Goal: Task Accomplishment & Management: Manage account settings

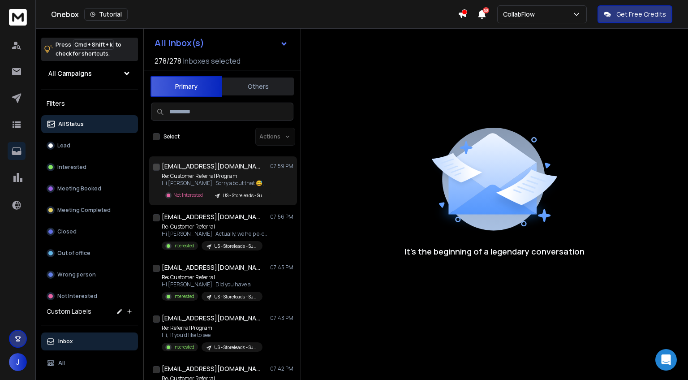
click at [254, 180] on p "Hi [PERSON_NAME], Sorry about that 😅," at bounding box center [215, 183] width 107 height 7
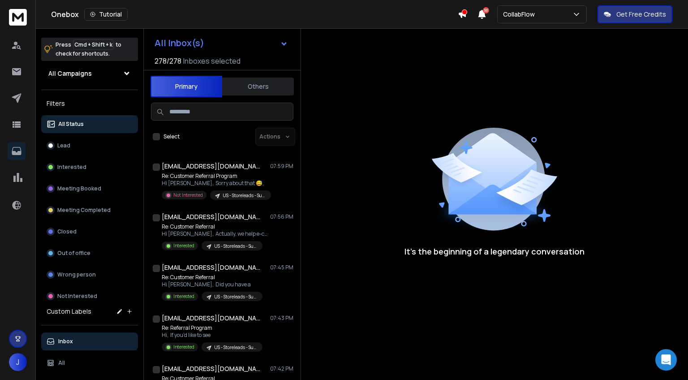
click at [101, 122] on button "All Status" at bounding box center [89, 124] width 97 height 18
click at [19, 150] on icon at bounding box center [16, 151] width 11 height 11
click at [434, 135] on icon at bounding box center [494, 179] width 135 height 103
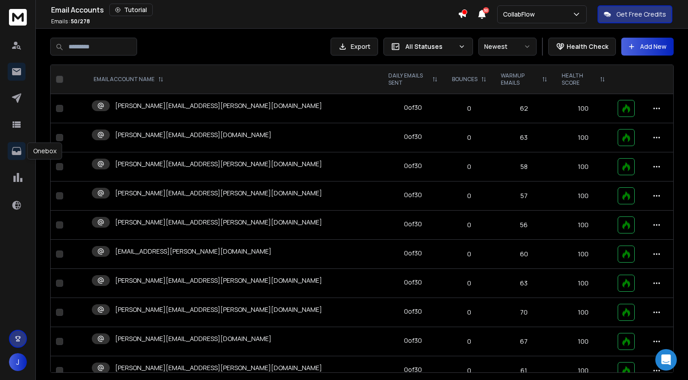
click at [21, 152] on link at bounding box center [17, 151] width 18 height 18
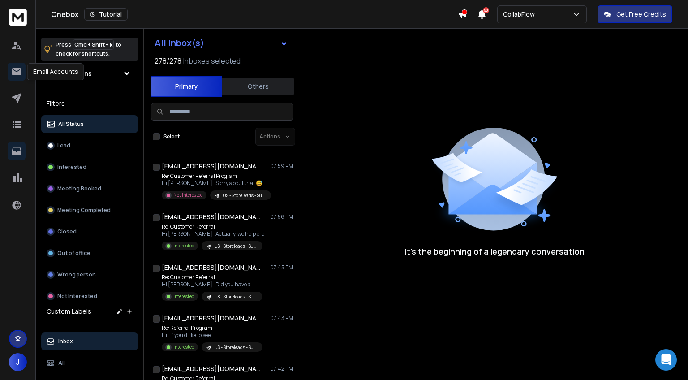
click at [19, 71] on icon at bounding box center [16, 71] width 9 height 7
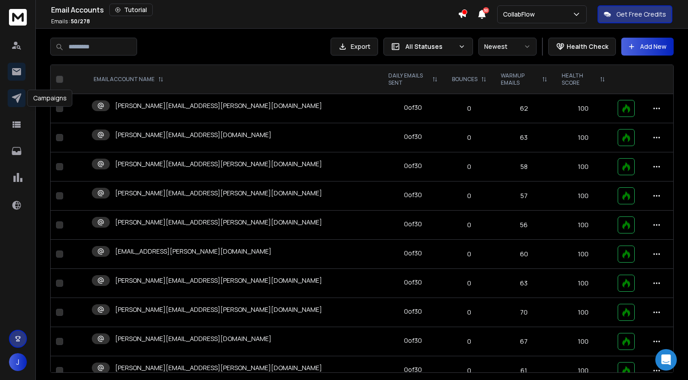
click at [19, 99] on icon at bounding box center [16, 98] width 11 height 11
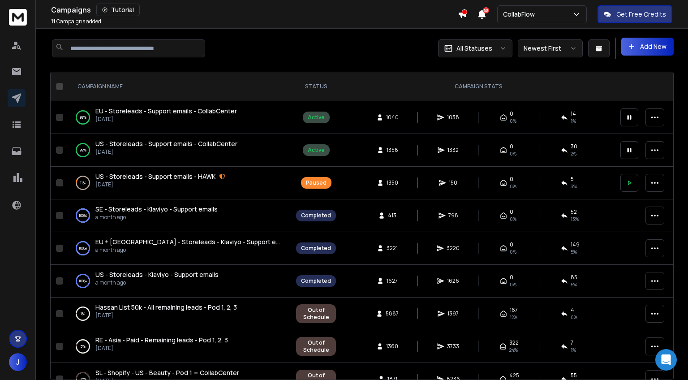
click at [143, 146] on span "US - Storeleads - Support emails - CollabCenter" at bounding box center [166, 143] width 142 height 9
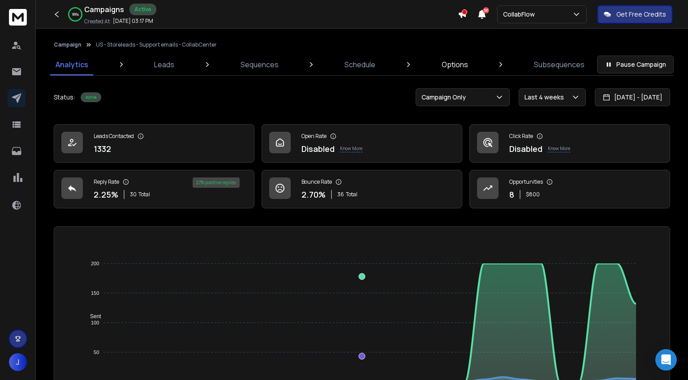
click at [460, 69] on p "Options" at bounding box center [455, 64] width 26 height 11
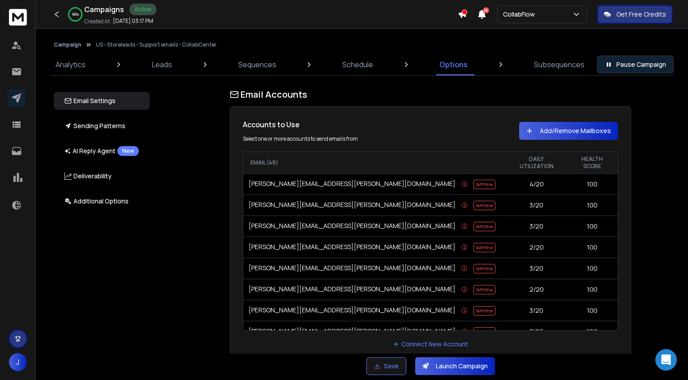
click at [609, 63] on icon at bounding box center [609, 64] width 8 height 8
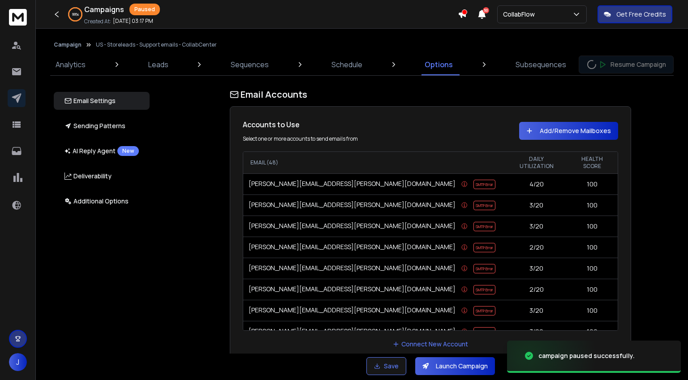
click at [66, 44] on button "Campaign" at bounding box center [68, 44] width 28 height 7
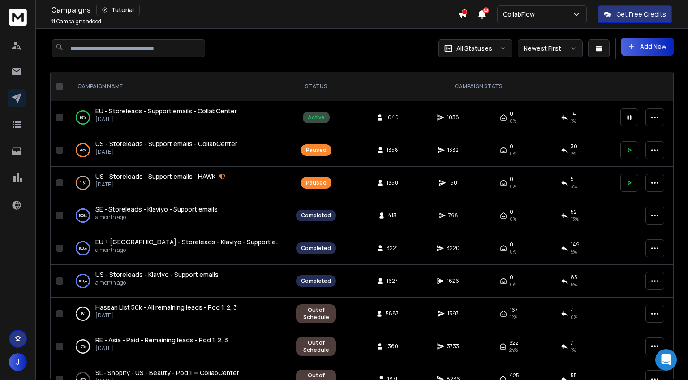
click at [135, 116] on p "6 days ago" at bounding box center [166, 119] width 142 height 7
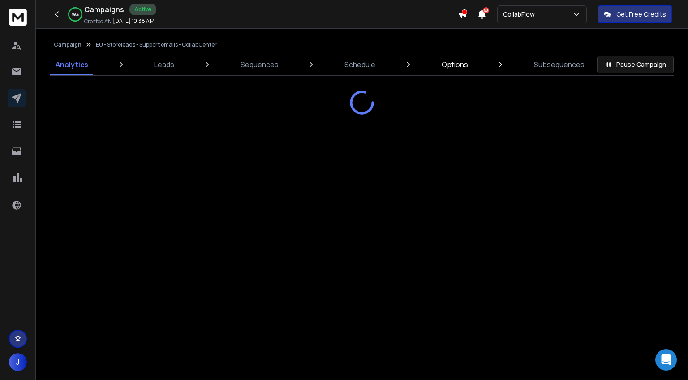
click at [452, 64] on p "Options" at bounding box center [455, 64] width 26 height 11
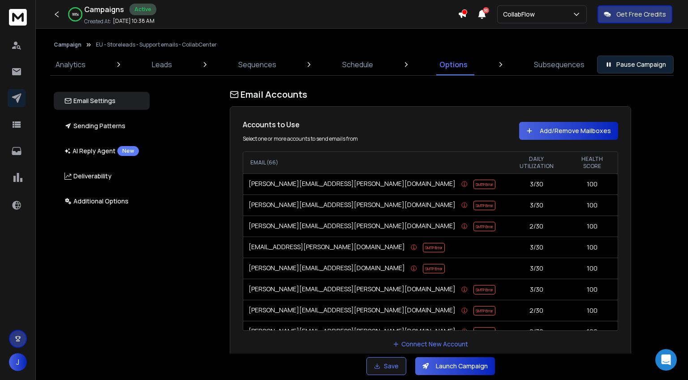
click at [614, 63] on button "Pause Campaign" at bounding box center [635, 65] width 77 height 18
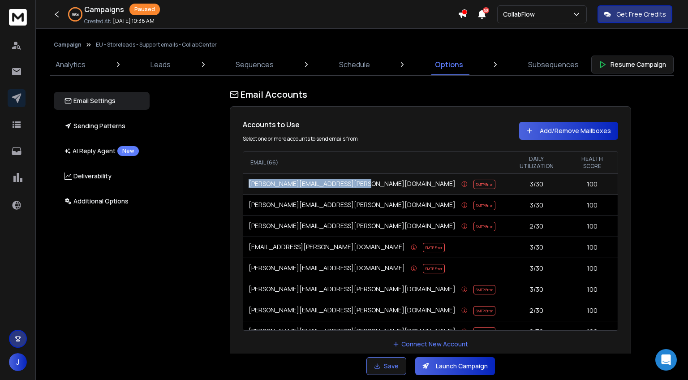
drag, startPoint x: 352, startPoint y: 184, endPoint x: 246, endPoint y: 182, distance: 105.3
click at [246, 182] on td "Carl.Andersen@collabflowtools.com SMTP Error" at bounding box center [374, 183] width 263 height 21
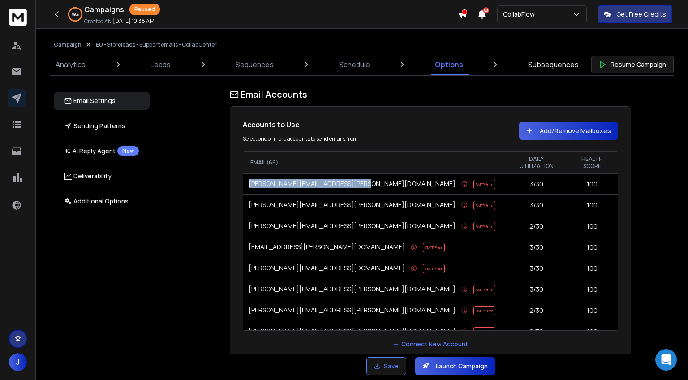
copy p "[PERSON_NAME][EMAIL_ADDRESS][PERSON_NAME][DOMAIN_NAME]"
click at [260, 64] on p "Sequences" at bounding box center [255, 64] width 38 height 11
click at [12, 150] on icon at bounding box center [16, 151] width 9 height 8
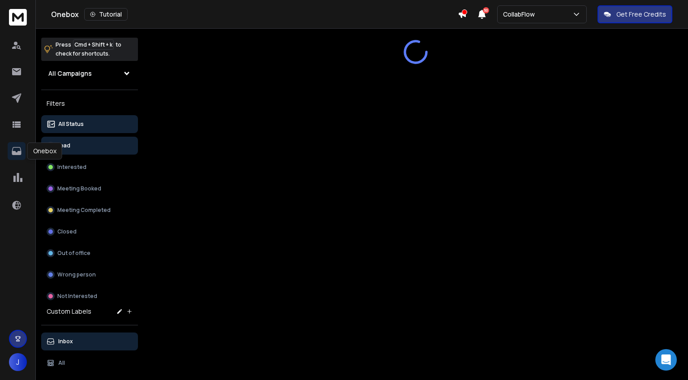
click at [84, 142] on button "Lead" at bounding box center [89, 146] width 97 height 18
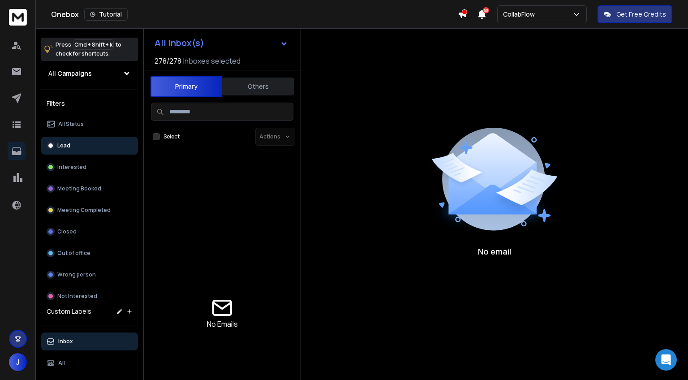
click at [179, 91] on button "Primary" at bounding box center [186, 86] width 72 height 21
click at [237, 91] on button "Others" at bounding box center [258, 87] width 72 height 20
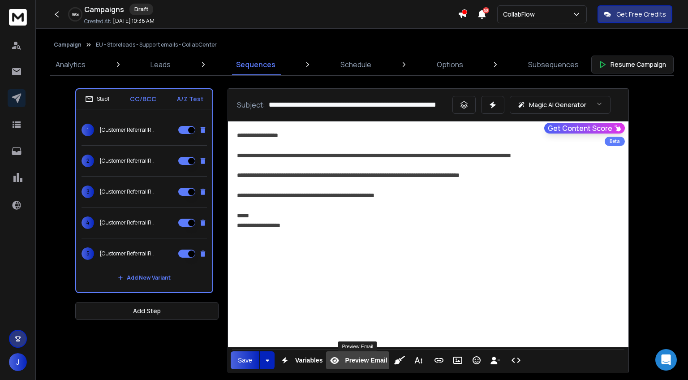
click at [365, 360] on span "Preview Email" at bounding box center [366, 361] width 46 height 8
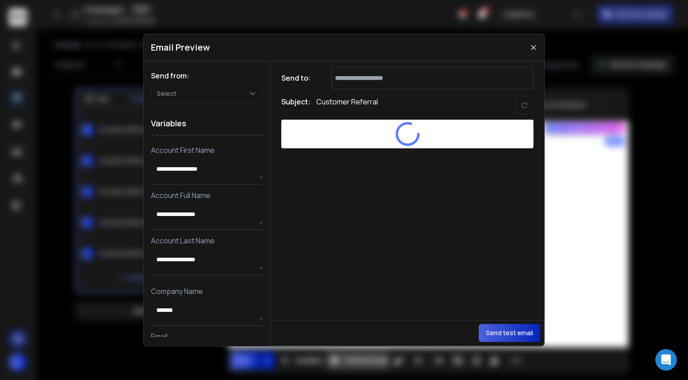
type textarea "**********"
type textarea "**"
type textarea "**********"
type textarea "*****"
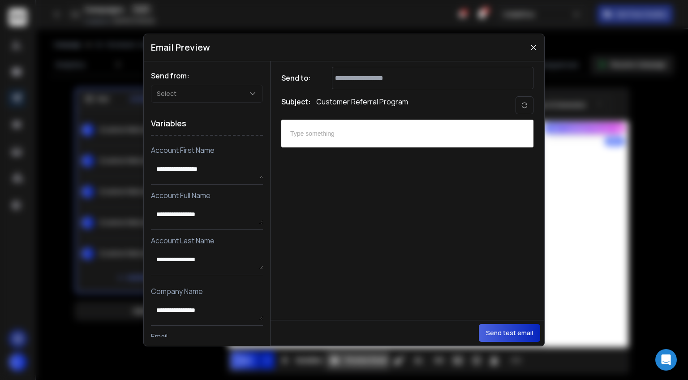
type textarea "**********"
type textarea "******"
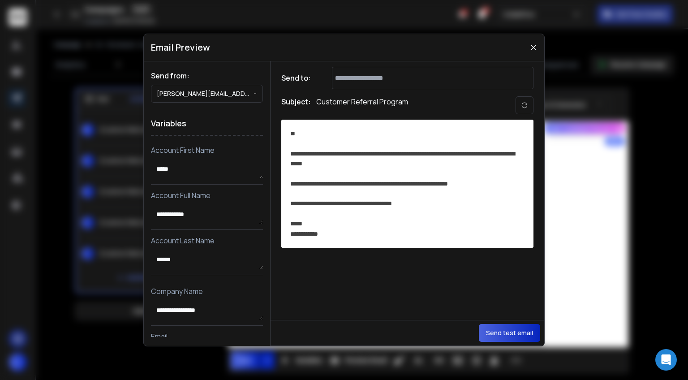
click at [361, 82] on input at bounding box center [432, 78] width 195 height 16
click at [556, 76] on icon at bounding box center [559, 77] width 7 height 7
click at [193, 98] on button "Laura.Cooper@enjoycollabflow.com" at bounding box center [207, 94] width 112 height 18
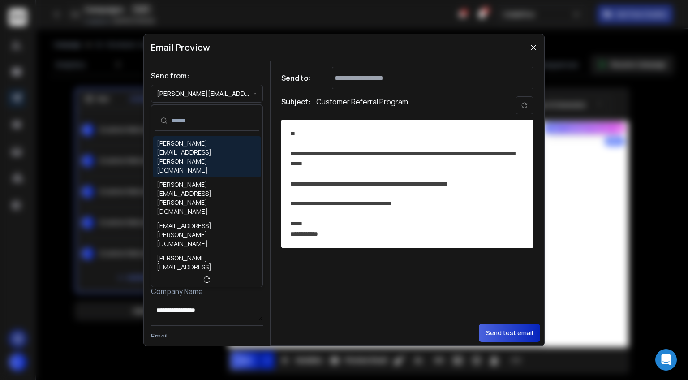
click at [195, 119] on input "text" at bounding box center [212, 121] width 82 height 20
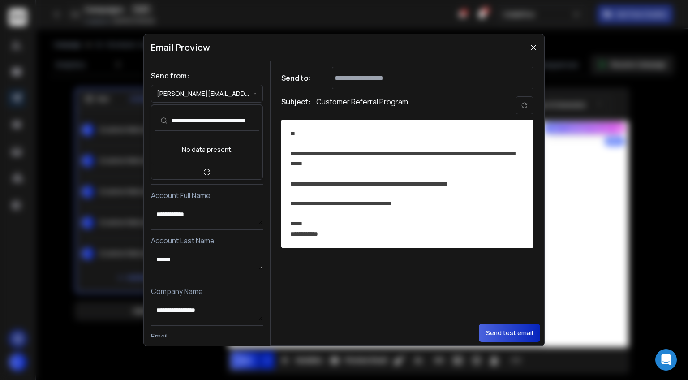
scroll to position [0, 22]
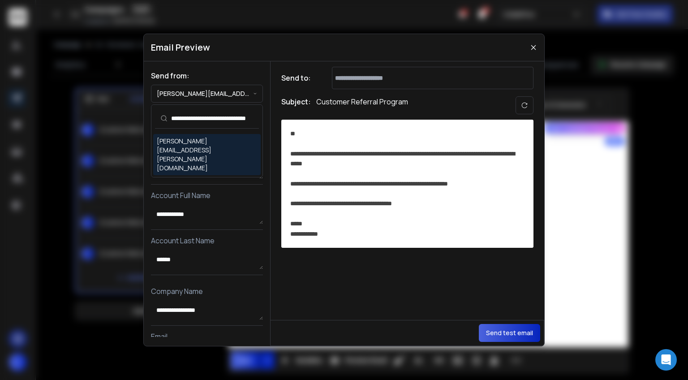
type input "**********"
click at [198, 142] on div "Carl.Andersen@collabflowtools.com" at bounding box center [207, 155] width 100 height 36
type textarea "****"
type textarea "**********"
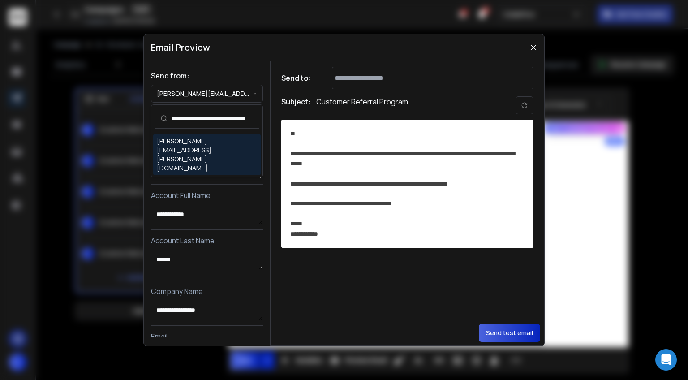
type textarea "********"
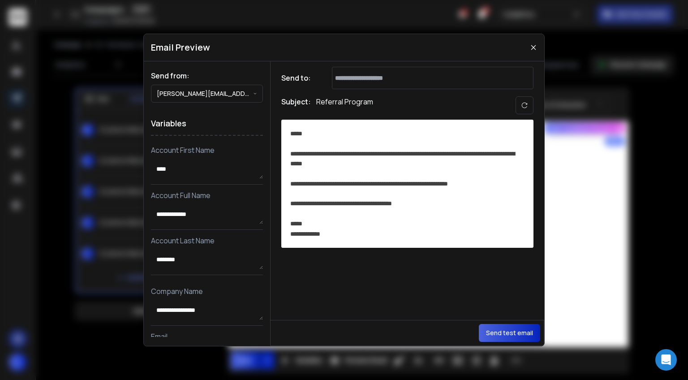
click at [384, 78] on input at bounding box center [432, 78] width 195 height 16
type input "**********"
click at [503, 332] on button "Send test email" at bounding box center [509, 333] width 61 height 18
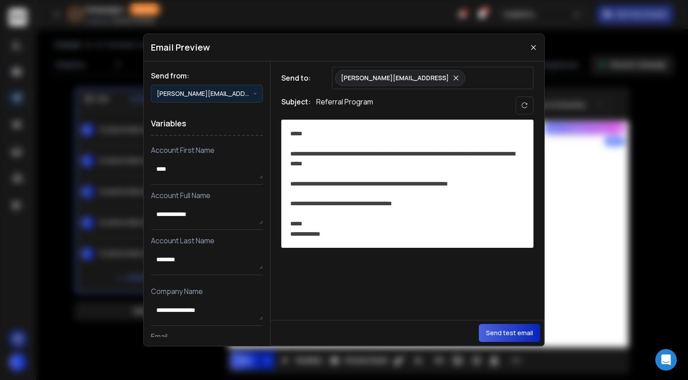
click at [232, 94] on p "[PERSON_NAME][EMAIL_ADDRESS][PERSON_NAME][DOMAIN_NAME]" at bounding box center [205, 93] width 96 height 9
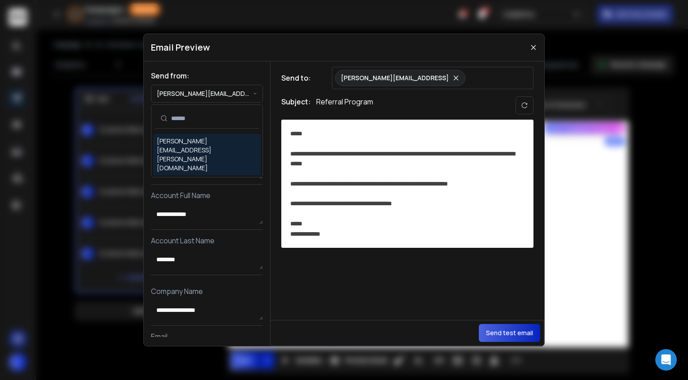
click at [202, 114] on input "text" at bounding box center [212, 118] width 82 height 20
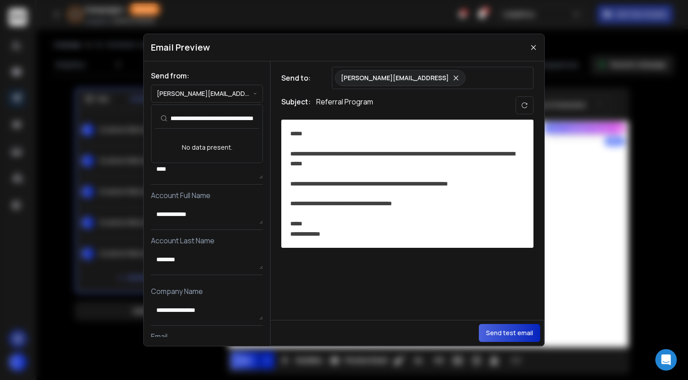
scroll to position [0, 31]
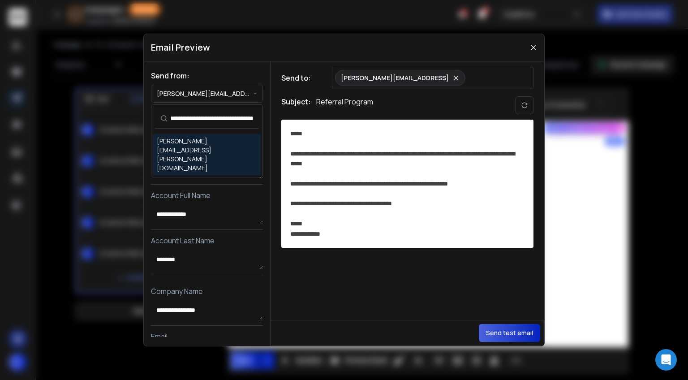
type input "**********"
click at [221, 143] on div "Kristopher.Atkins@collabscenterapp.com" at bounding box center [207, 155] width 100 height 36
type textarea "**********"
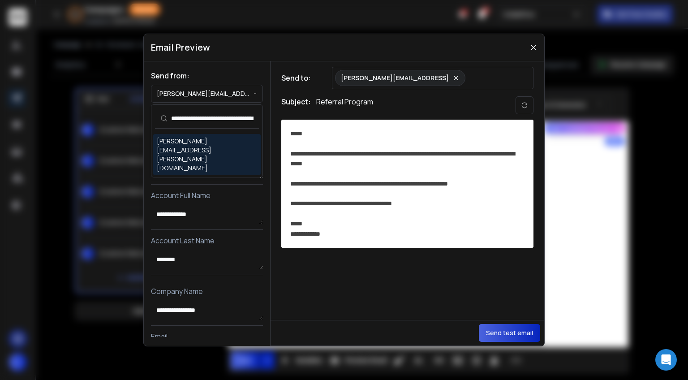
type textarea "******"
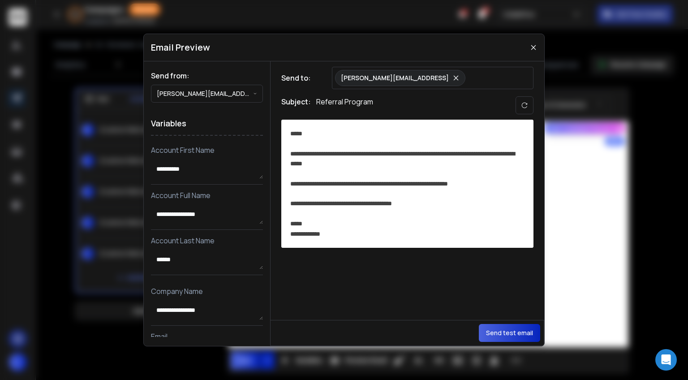
click at [503, 334] on button "Send test email" at bounding box center [509, 333] width 61 height 18
click at [205, 92] on p "Kristopher.Atkins@collabscenterapp.com" at bounding box center [205, 93] width 96 height 9
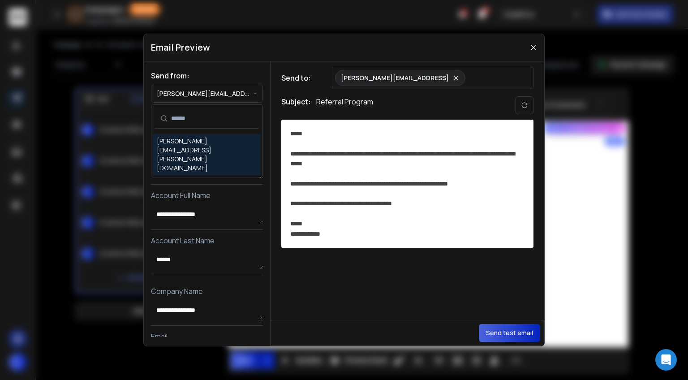
click at [199, 119] on input "text" at bounding box center [212, 118] width 82 height 20
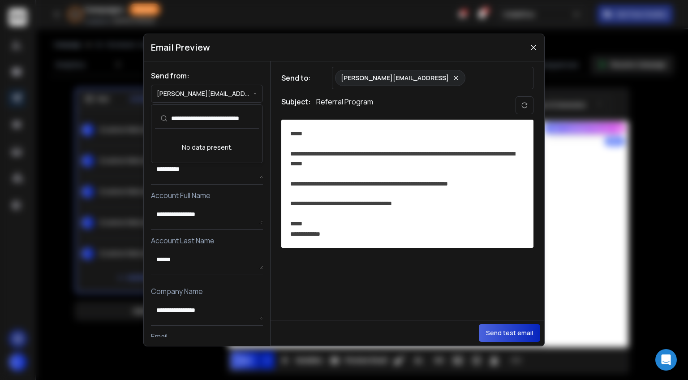
scroll to position [0, 15]
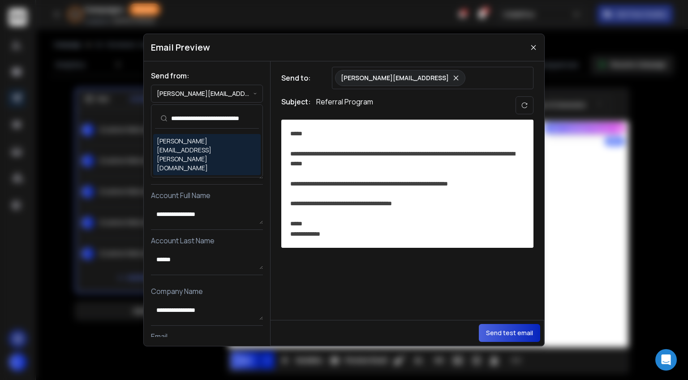
type input "**********"
click at [234, 139] on div "[PERSON_NAME][EMAIL_ADDRESS][PERSON_NAME][DOMAIN_NAME]" at bounding box center [207, 155] width 100 height 36
type textarea "*****"
type textarea "**********"
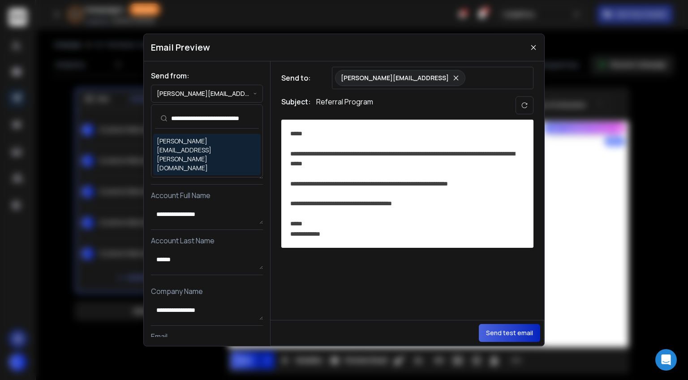
type textarea "*******"
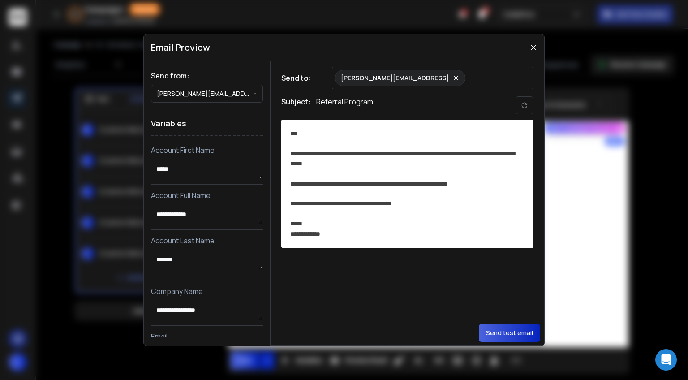
click at [501, 329] on button "Send test email" at bounding box center [509, 333] width 61 height 18
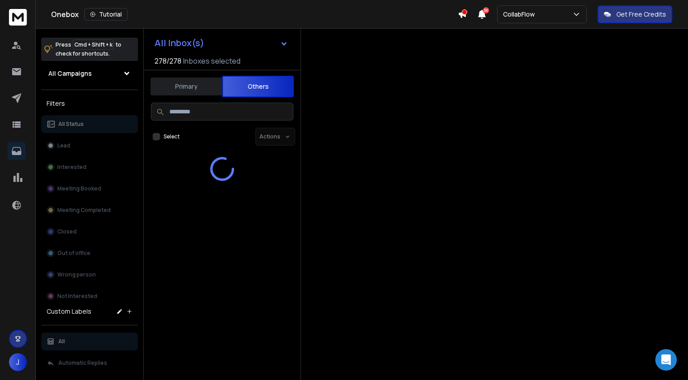
click at [255, 93] on button "Others" at bounding box center [258, 86] width 72 height 21
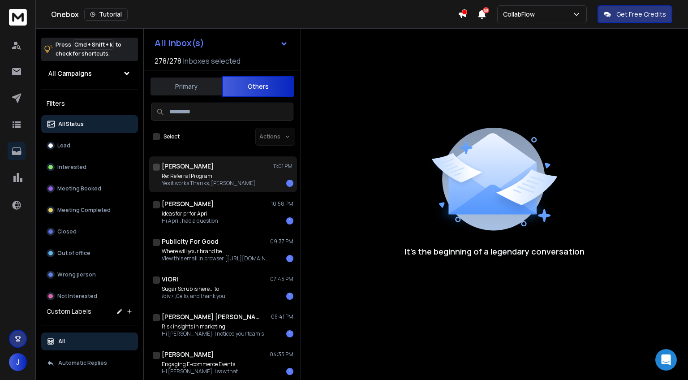
click at [226, 174] on p "Re: Referral Program" at bounding box center [209, 175] width 94 height 7
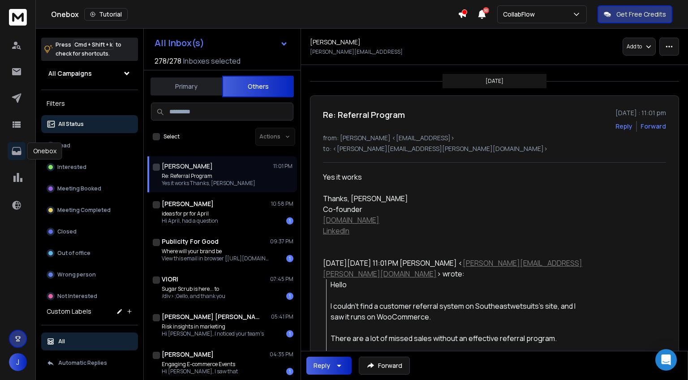
click at [17, 151] on icon at bounding box center [16, 151] width 11 height 11
click at [19, 102] on icon at bounding box center [16, 98] width 11 height 11
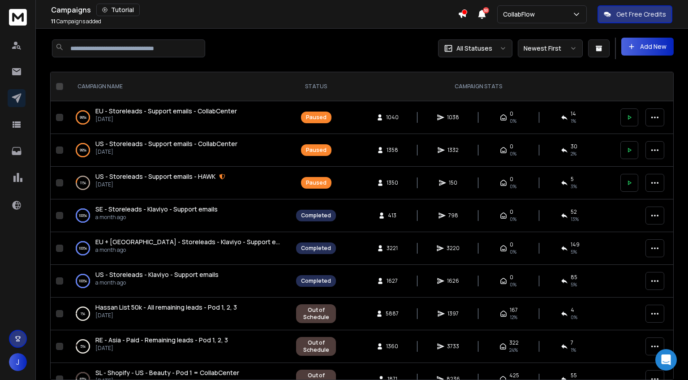
click at [223, 61] on div "Campaigns 11 Campaigns Added All Statuses Newest First Add New CAMPAIGN NAME ST…" at bounding box center [361, 228] width 623 height 380
click at [180, 147] on span "US - Storeleads - Support emails - CollabCenter" at bounding box center [166, 143] width 142 height 9
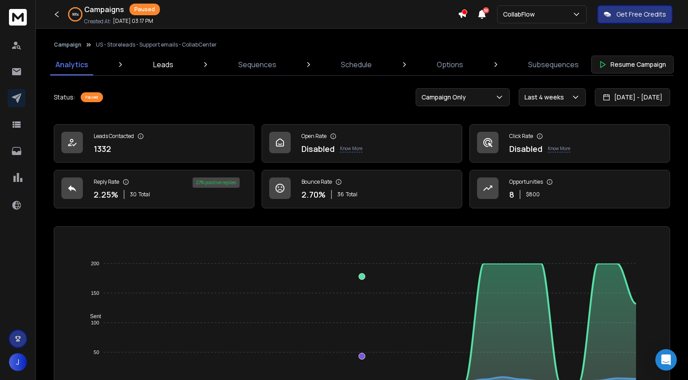
click at [161, 64] on p "Leads" at bounding box center [163, 64] width 20 height 11
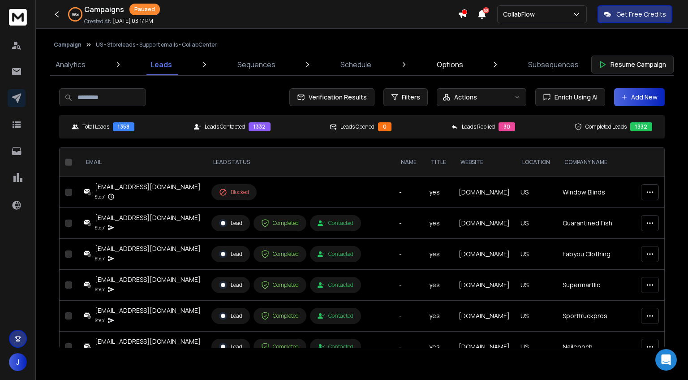
click at [447, 66] on p "Options" at bounding box center [450, 64] width 26 height 11
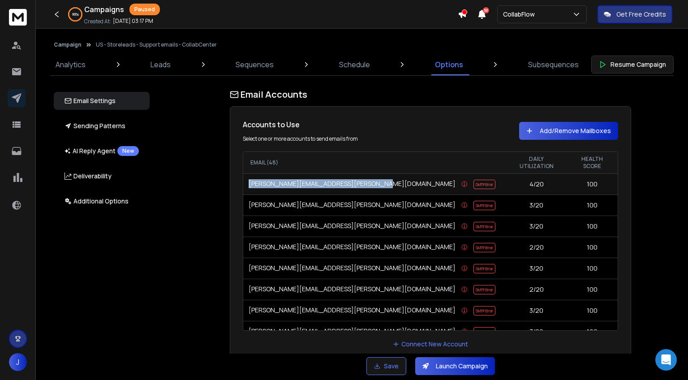
drag, startPoint x: 367, startPoint y: 182, endPoint x: 248, endPoint y: 186, distance: 119.2
click at [249, 186] on div "Kristopher.Atkins@collabscenterapp.com SMTP Error" at bounding box center [375, 184] width 252 height 10
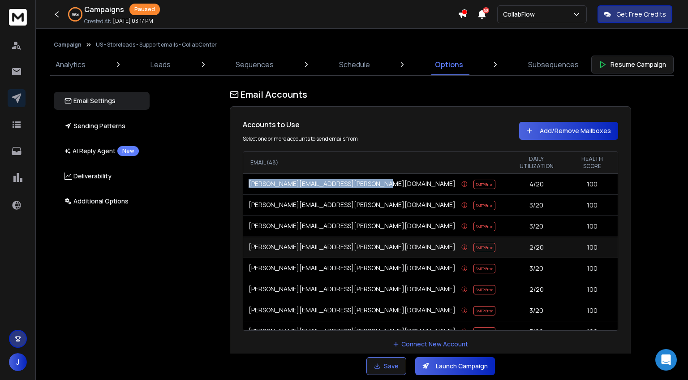
copy p "Kristopher.Atkins@collabscenterapp.com"
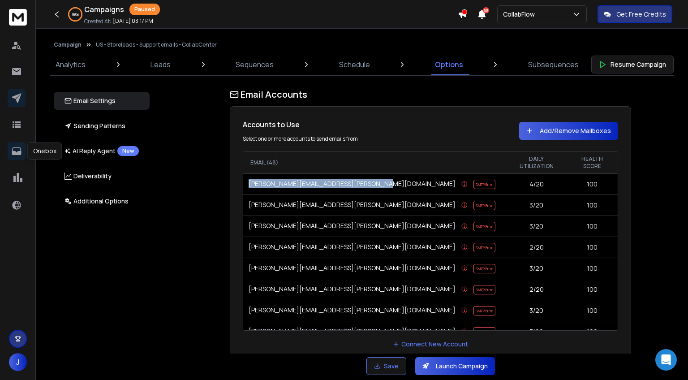
click at [16, 148] on icon at bounding box center [16, 151] width 11 height 11
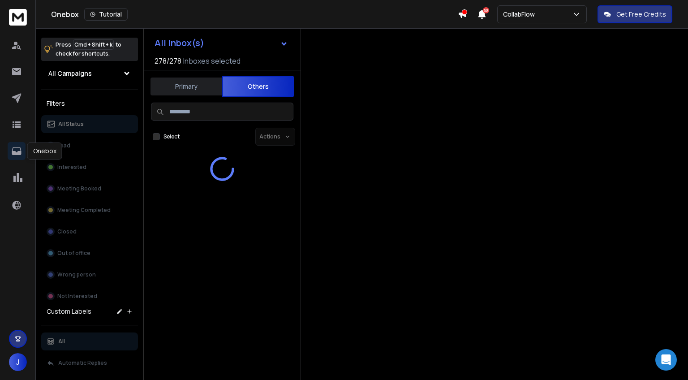
click at [260, 86] on button "Others" at bounding box center [258, 86] width 72 height 21
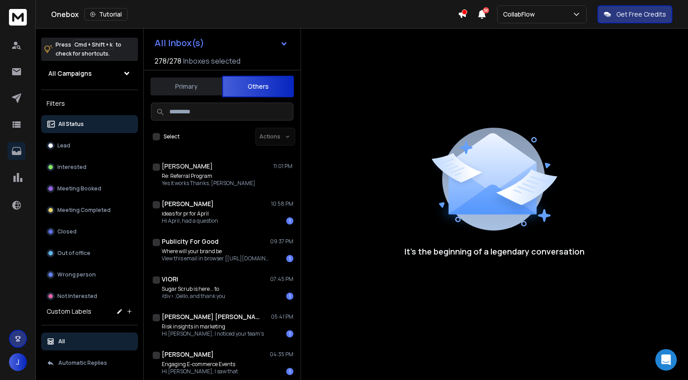
click at [260, 87] on button "Others" at bounding box center [258, 86] width 72 height 21
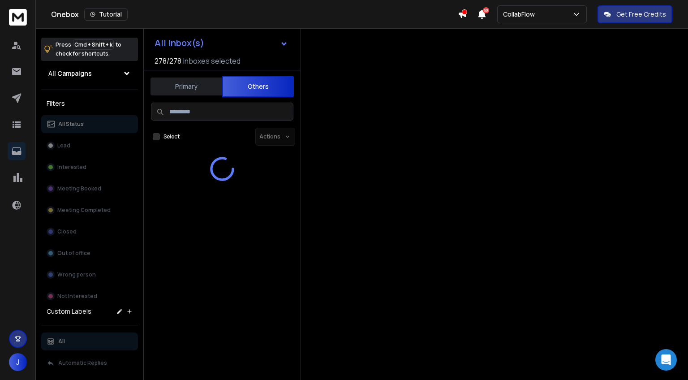
click at [261, 88] on button "Others" at bounding box center [258, 86] width 72 height 21
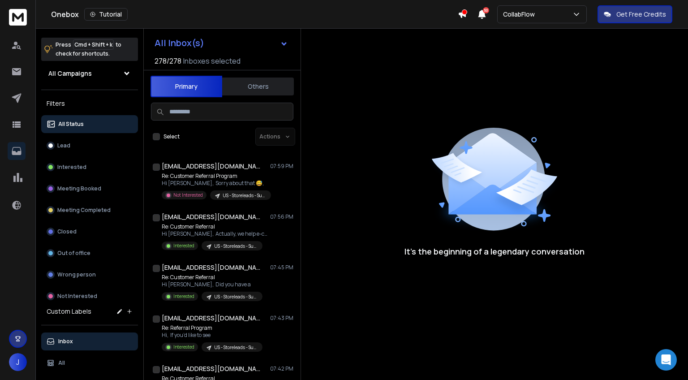
click at [254, 83] on button "Others" at bounding box center [258, 87] width 72 height 20
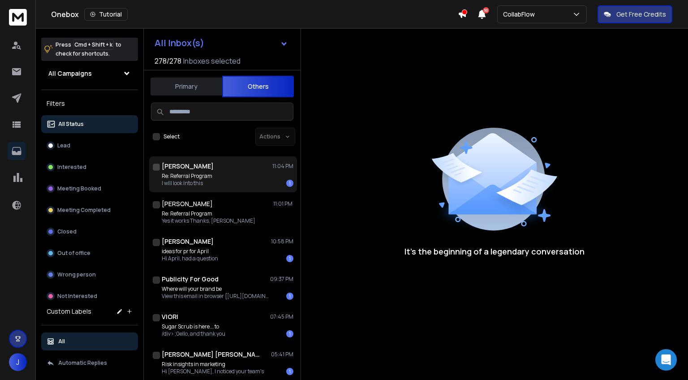
click at [234, 172] on div "Re: Referral Program I will look into this 1" at bounding box center [228, 179] width 132 height 14
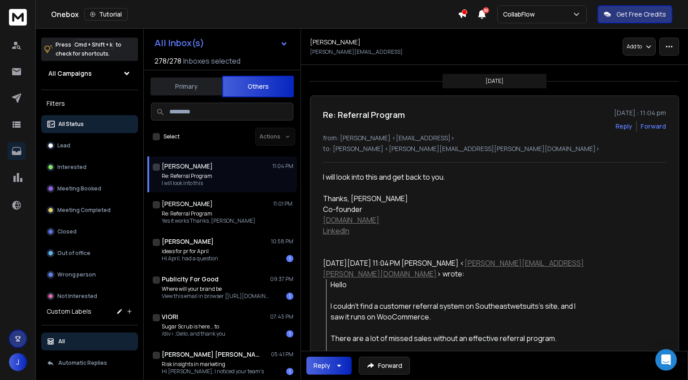
click at [365, 176] on div "I will look into this and get back to you." at bounding box center [454, 182] width 262 height 21
click at [17, 73] on icon at bounding box center [16, 71] width 9 height 7
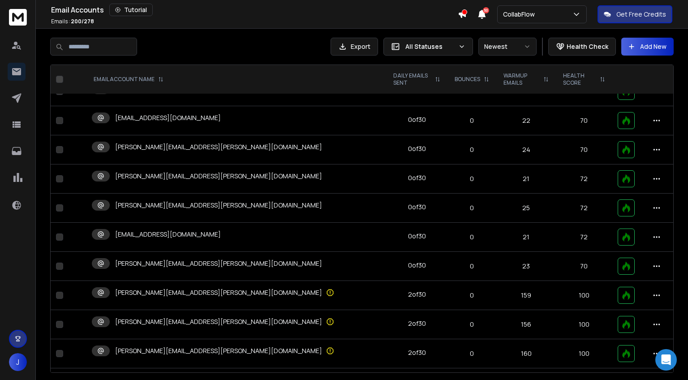
scroll to position [2841, 0]
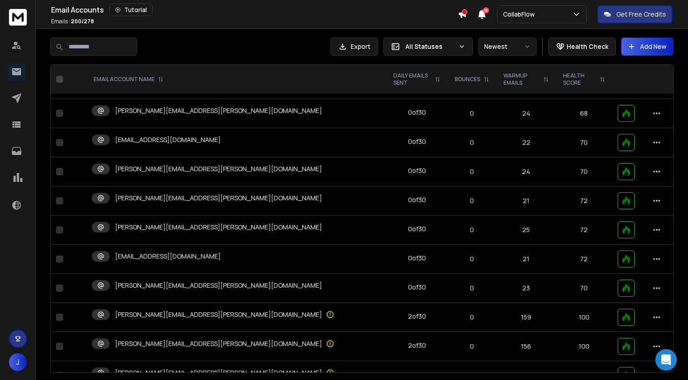
click at [185, 310] on p "Roger.Andrews@usecollabflow.com" at bounding box center [218, 314] width 207 height 9
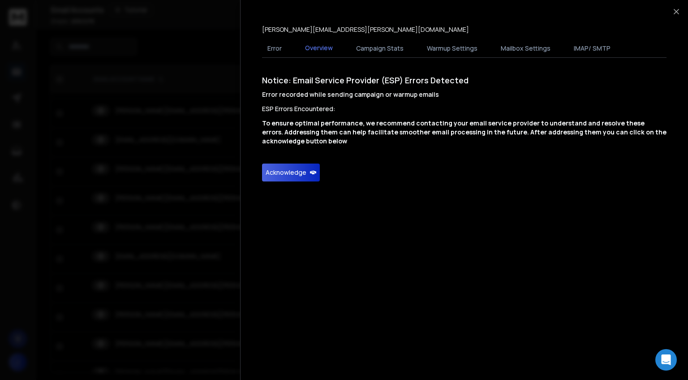
click at [151, 247] on div at bounding box center [344, 190] width 688 height 380
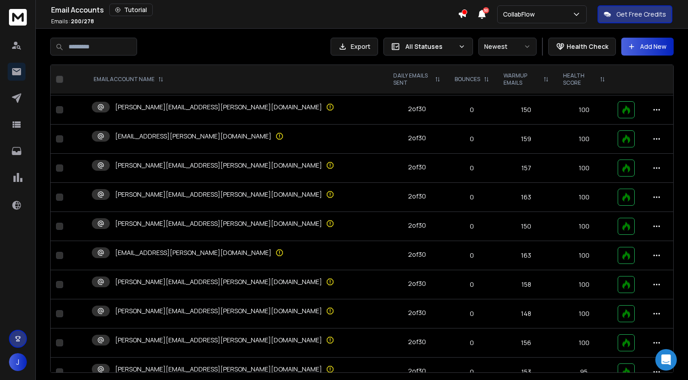
scroll to position [3184, 0]
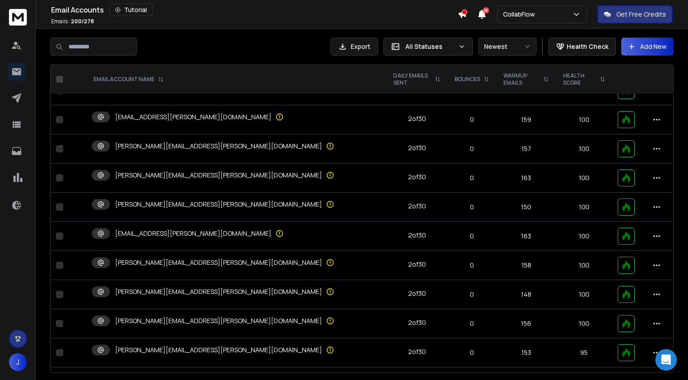
click at [171, 251] on td "Jimmy.Scott@usecollabflow.com" at bounding box center [236, 265] width 300 height 29
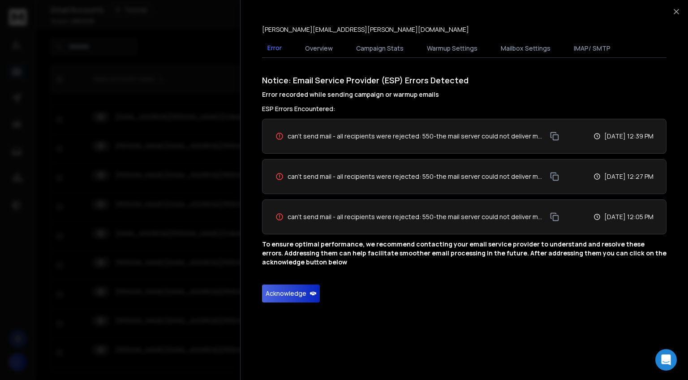
click at [142, 236] on div at bounding box center [344, 190] width 688 height 380
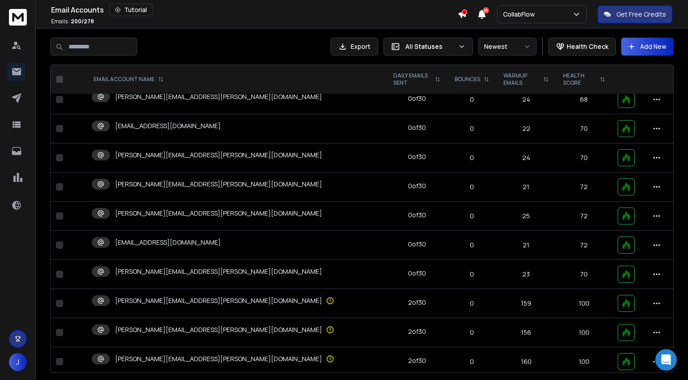
scroll to position [2854, 0]
drag, startPoint x: 220, startPoint y: 280, endPoint x: 112, endPoint y: 281, distance: 107.5
click at [112, 296] on div "Roger.Andrews@usecollabflow.com" at bounding box center [236, 301] width 289 height 11
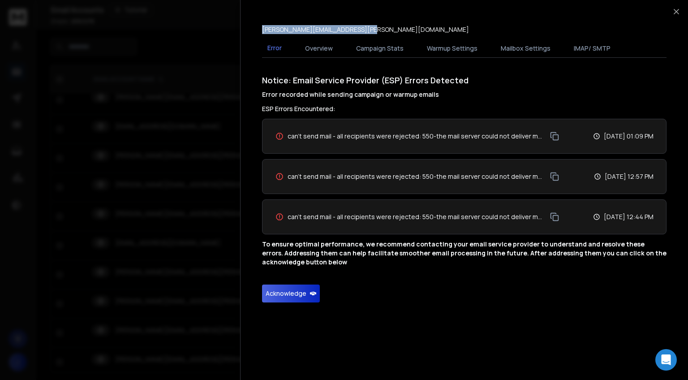
drag, startPoint x: 374, startPoint y: 31, endPoint x: 262, endPoint y: 30, distance: 112.4
click at [262, 30] on div "Roger.Andrews@usecollabflow.com" at bounding box center [464, 29] width 404 height 9
copy p "Roger.Andrews@usecollabflow.com"
click at [164, 116] on div at bounding box center [344, 190] width 688 height 380
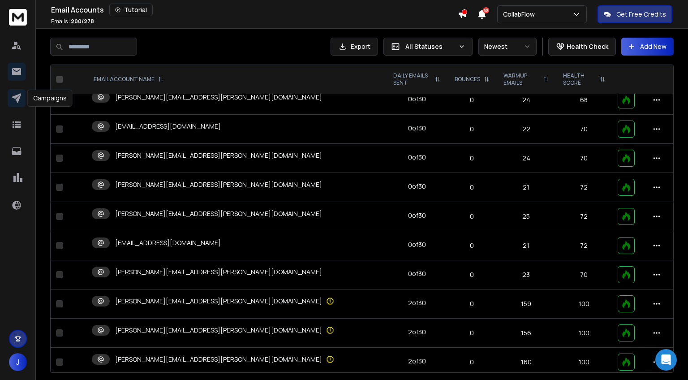
click at [15, 99] on icon at bounding box center [16, 98] width 11 height 11
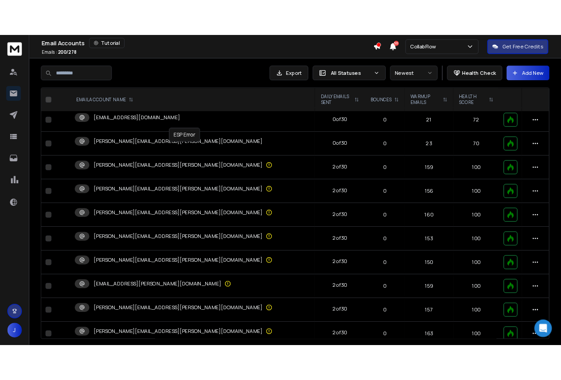
scroll to position [2996, 0]
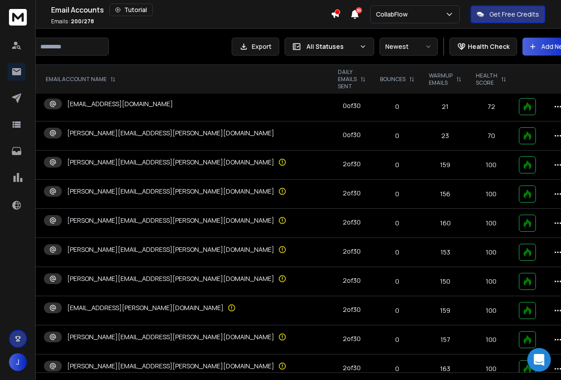
click at [545, 360] on div "Open Intercom Messenger" at bounding box center [539, 360] width 24 height 24
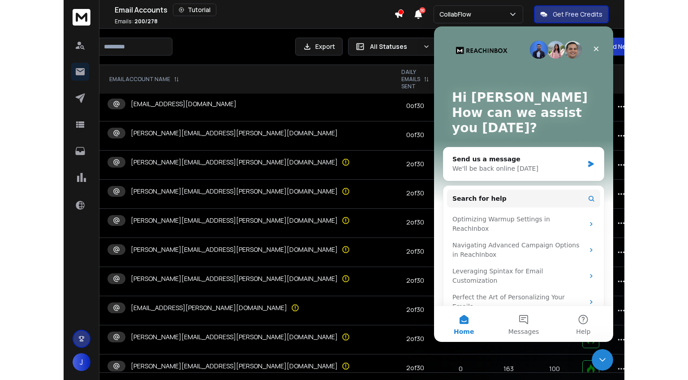
scroll to position [0, 0]
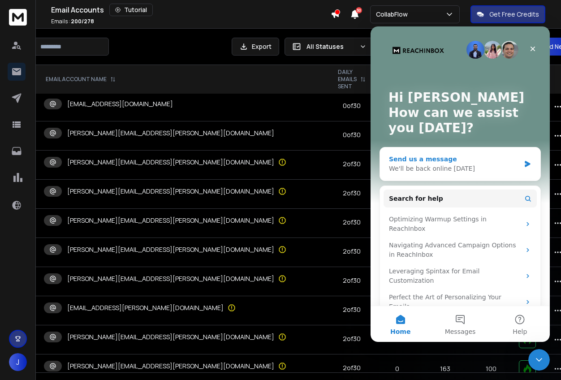
click at [528, 164] on icon "Intercom messenger" at bounding box center [526, 164] width 5 height 6
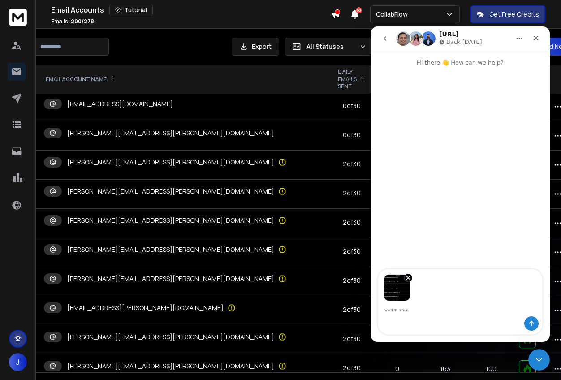
click at [424, 313] on textarea "Message…" at bounding box center [460, 308] width 164 height 15
click at [196, 158] on p "Roger.Andrews@usecollabflow.com" at bounding box center [170, 162] width 207 height 9
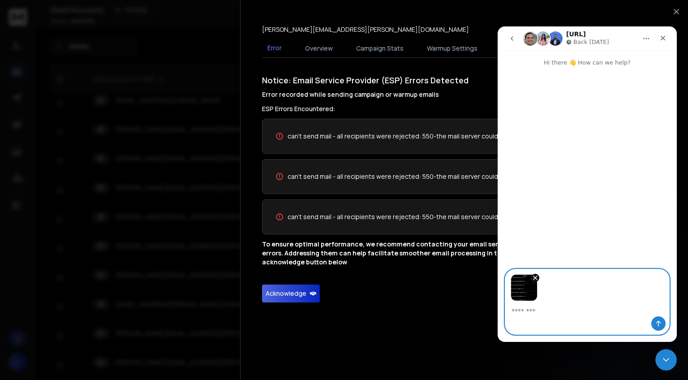
click at [559, 312] on textarea "Message…" at bounding box center [587, 308] width 164 height 15
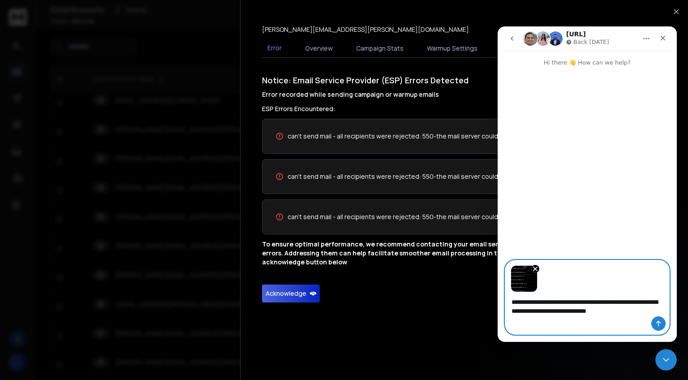
click at [596, 298] on textarea "**********" at bounding box center [587, 304] width 164 height 24
click at [569, 311] on textarea "**********" at bounding box center [587, 304] width 164 height 24
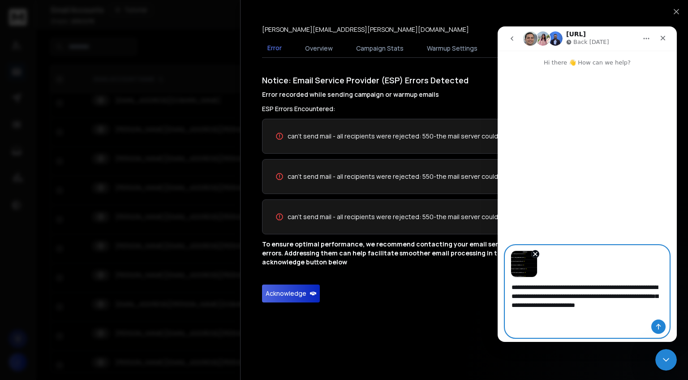
type textarea "**********"
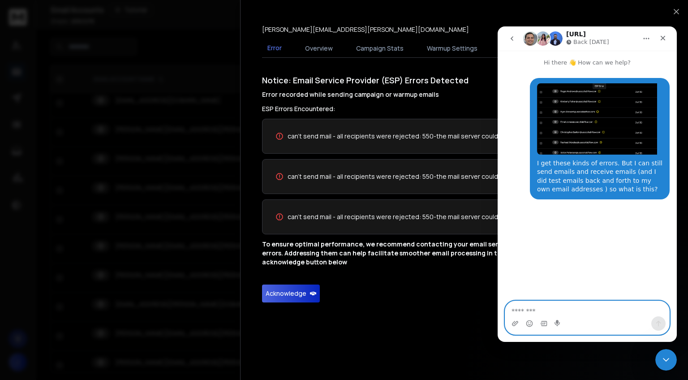
click at [391, 258] on p "To ensure optimal performance, we recommend contacting your email service provi…" at bounding box center [464, 253] width 404 height 27
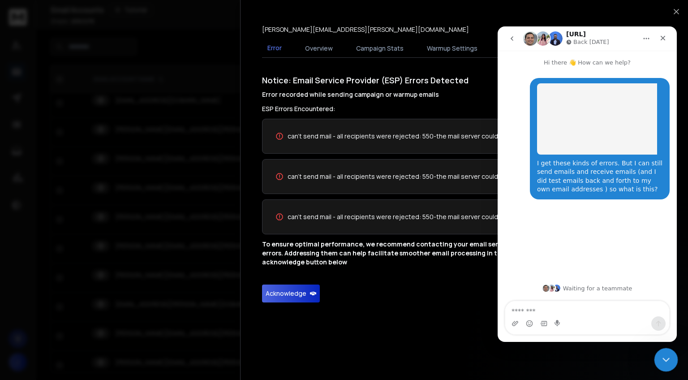
click at [665, 349] on div "Close Intercom Messenger" at bounding box center [664, 358] width 21 height 21
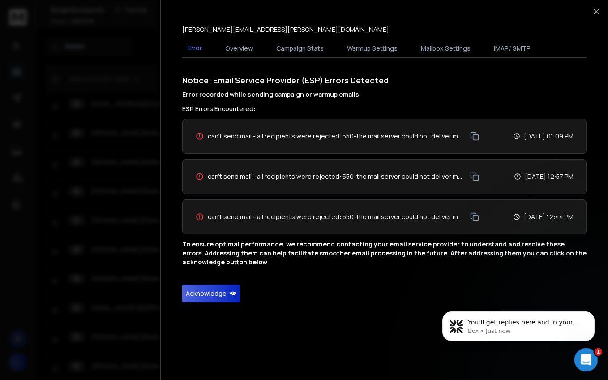
click at [575, 360] on div "Open Intercom Messenger" at bounding box center [585, 359] width 30 height 30
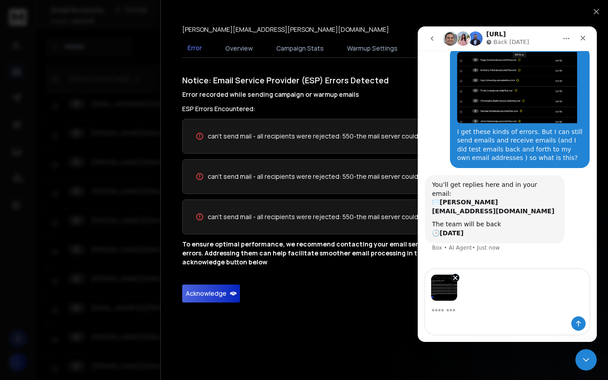
click at [476, 309] on textarea "Message…" at bounding box center [508, 308] width 164 height 15
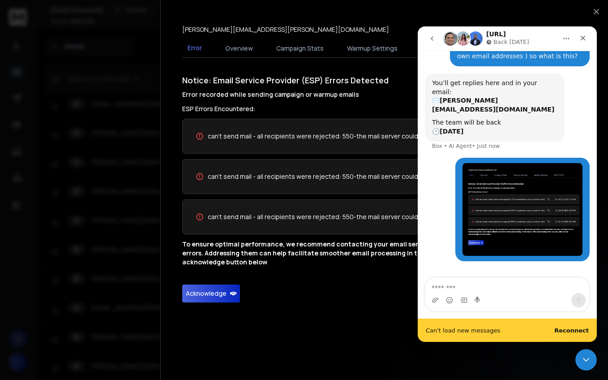
scroll to position [134, 0]
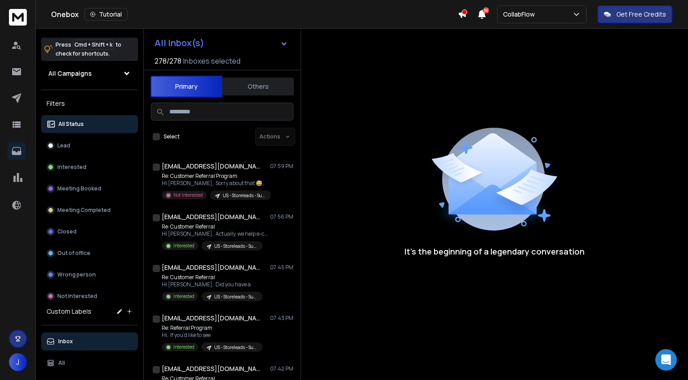
click at [254, 99] on div at bounding box center [222, 109] width 150 height 21
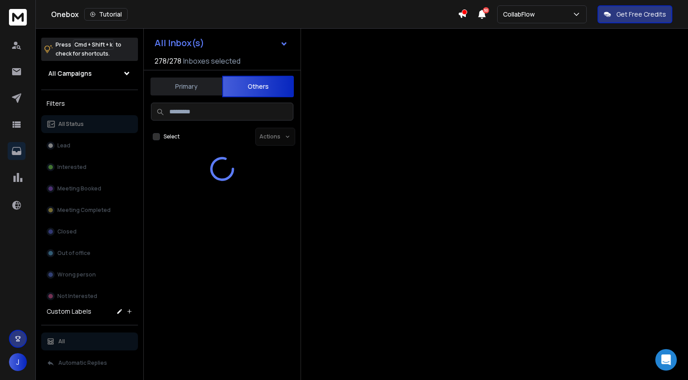
click at [254, 86] on button "Others" at bounding box center [258, 86] width 72 height 21
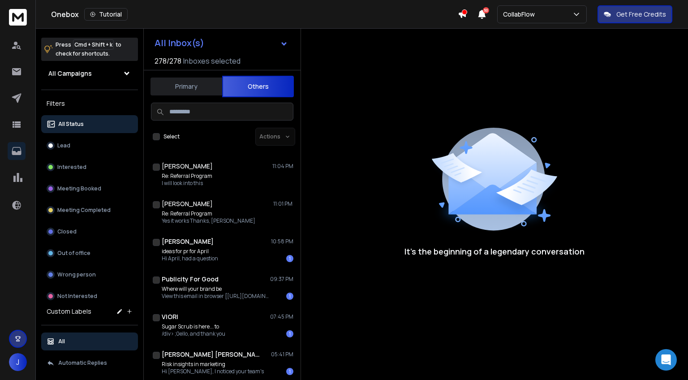
click at [254, 86] on button "Others" at bounding box center [258, 86] width 72 height 21
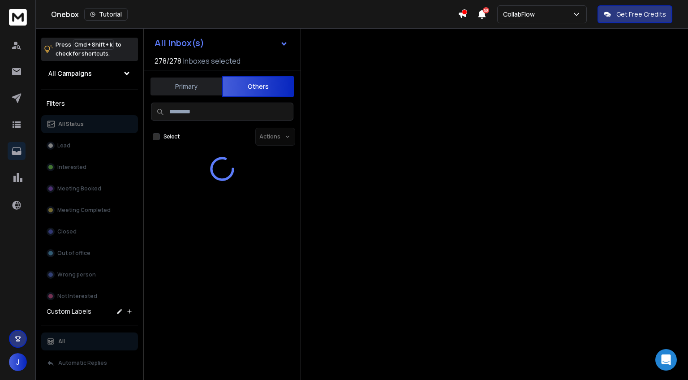
click at [264, 91] on button "Others" at bounding box center [258, 86] width 72 height 21
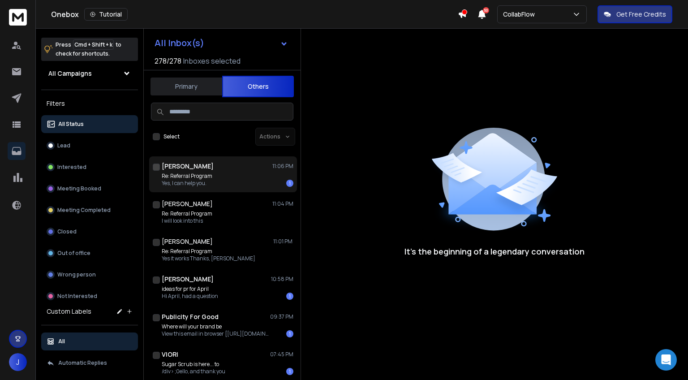
click at [232, 182] on div "Re: Referral Program Yes, I can help you. 1" at bounding box center [228, 179] width 132 height 14
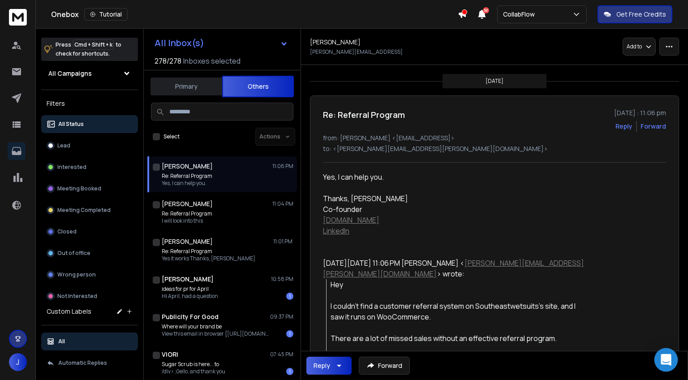
click at [663, 360] on icon "Open Intercom Messenger" at bounding box center [666, 360] width 10 height 12
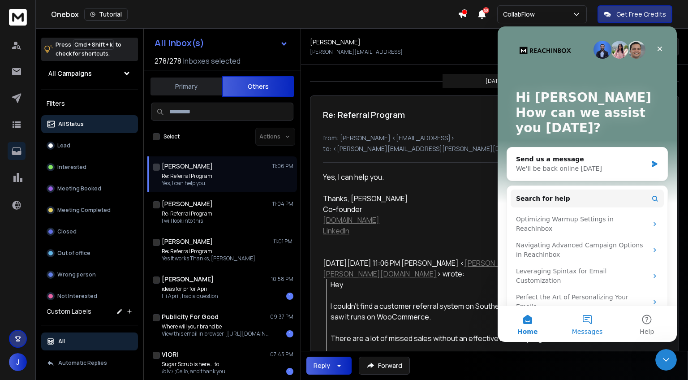
click at [585, 319] on button "Messages" at bounding box center [587, 324] width 60 height 36
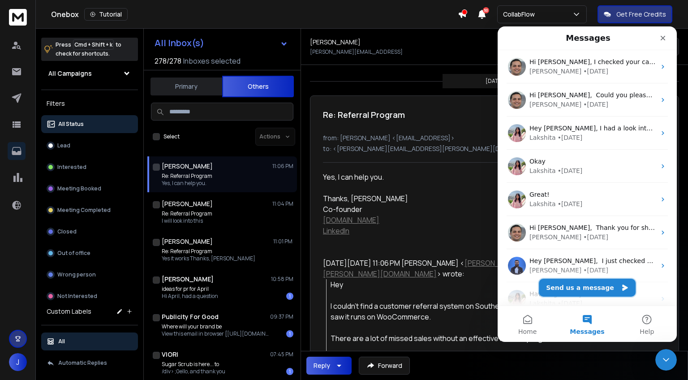
click at [570, 288] on button "Send us a message" at bounding box center [587, 288] width 97 height 18
